Goal: Communication & Community: Answer question/provide support

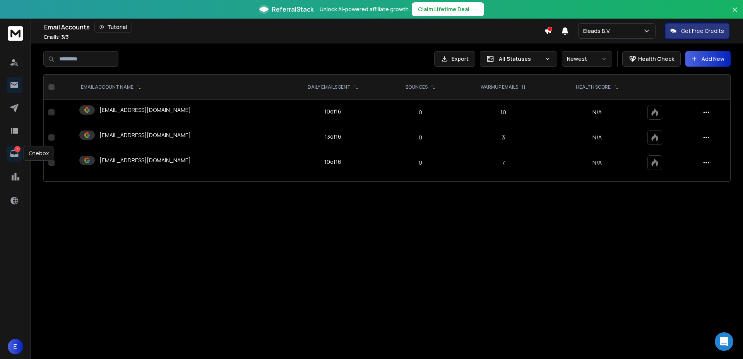
click at [17, 158] on link "3" at bounding box center [14, 153] width 15 height 15
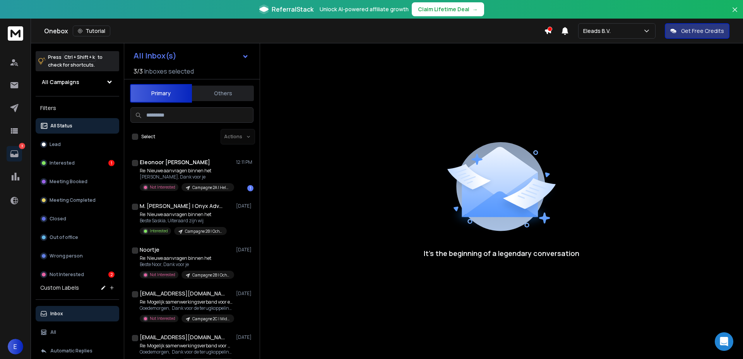
drag, startPoint x: 183, startPoint y: 178, endPoint x: 316, endPoint y: 205, distance: 136.3
click at [183, 178] on p "[PERSON_NAME], Dank voor je" at bounding box center [186, 177] width 93 height 6
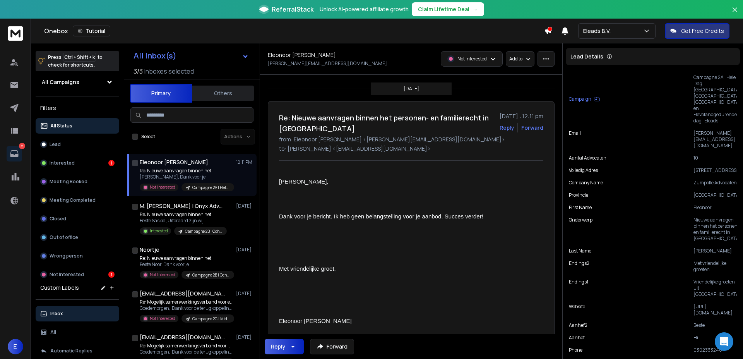
click at [205, 181] on div "Re: Nieuwe aanvragen binnen het Dag Saskia, Dank voor je Not Interested Campagn…" at bounding box center [187, 180] width 94 height 24
click at [514, 130] on button "Reply" at bounding box center [506, 128] width 15 height 8
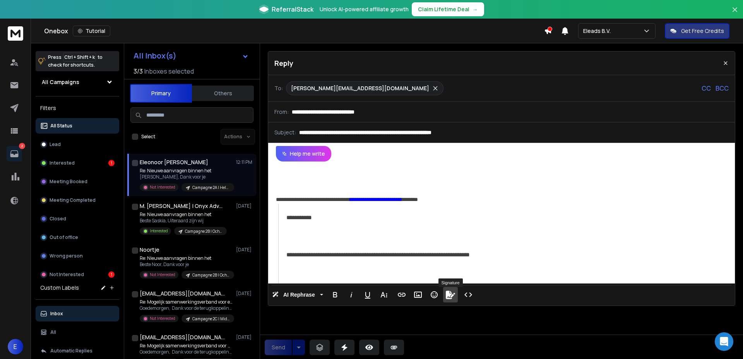
click at [446, 291] on icon "button" at bounding box center [450, 295] width 9 height 8
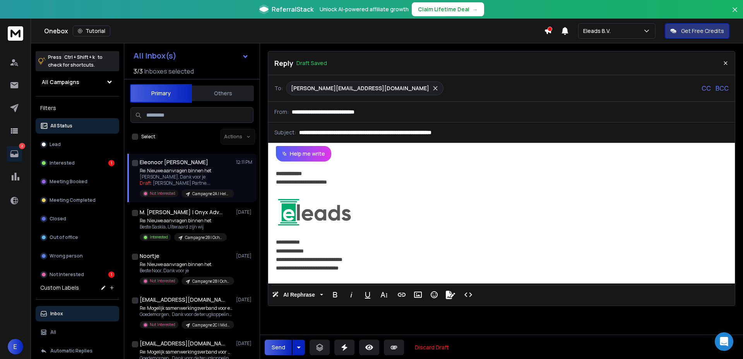
click at [275, 173] on div "**********" at bounding box center [501, 222] width 467 height 122
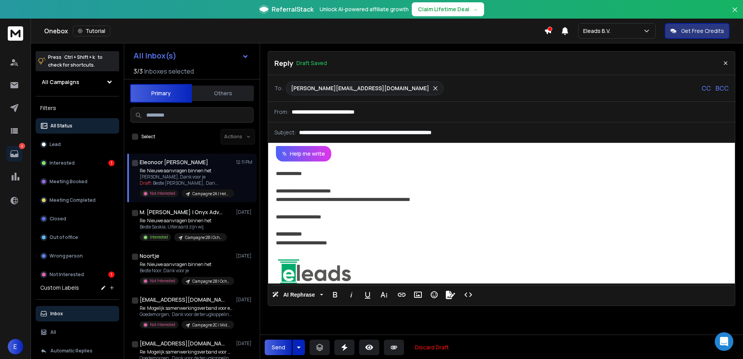
click at [279, 345] on button "Send" at bounding box center [278, 346] width 27 height 15
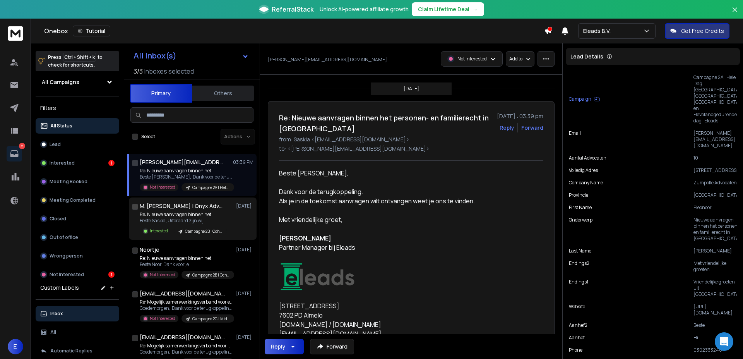
click at [197, 221] on p "Beste Saskia, Uiteraard zijn wij" at bounding box center [183, 220] width 87 height 6
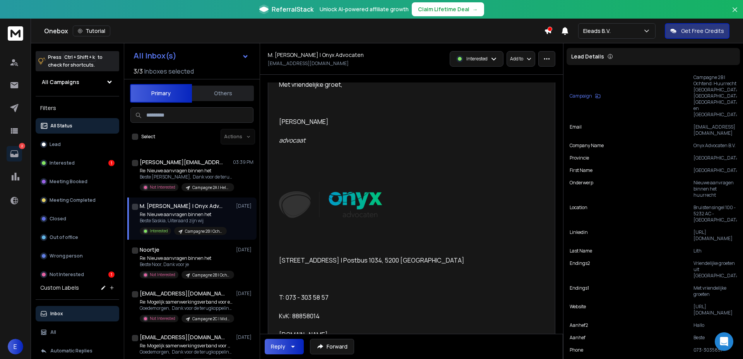
scroll to position [255, 0]
